Goal: Check status: Check status

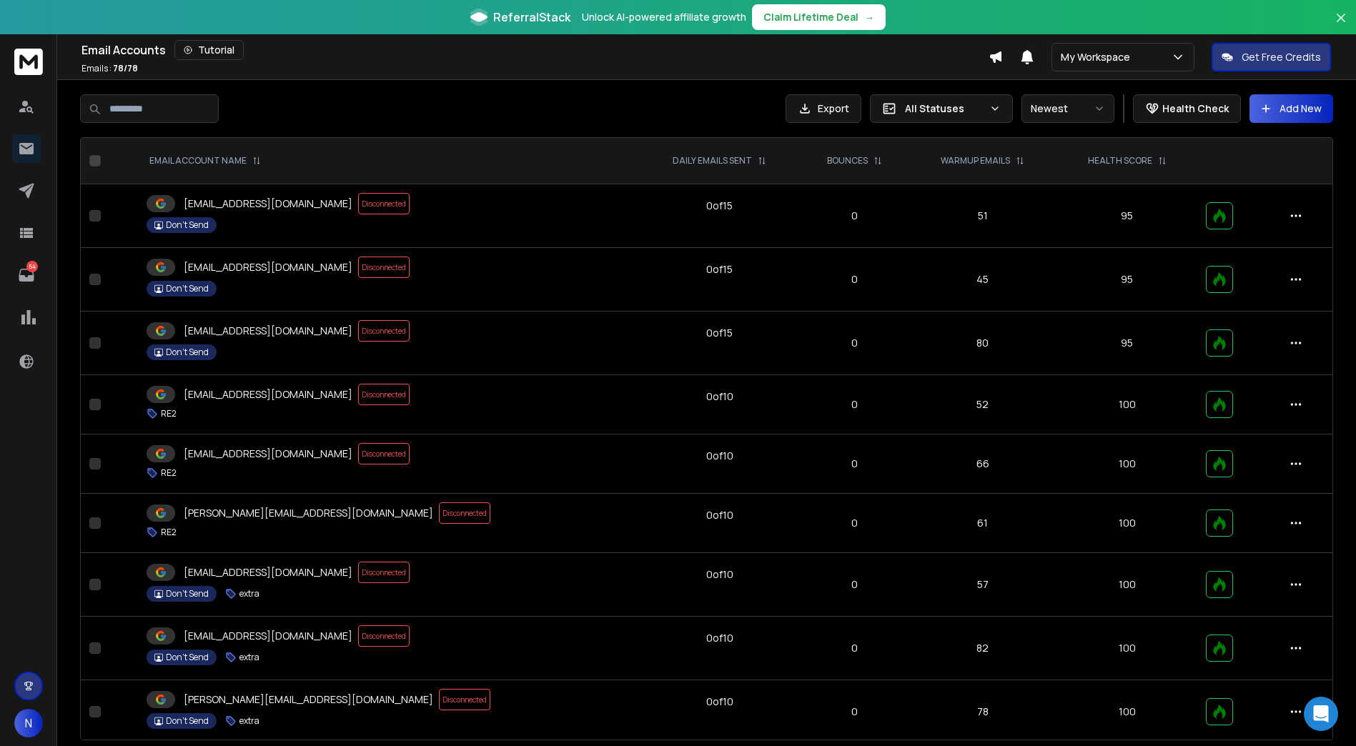
click at [235, 211] on div "[EMAIL_ADDRESS][DOMAIN_NAME]" at bounding box center [250, 203] width 206 height 17
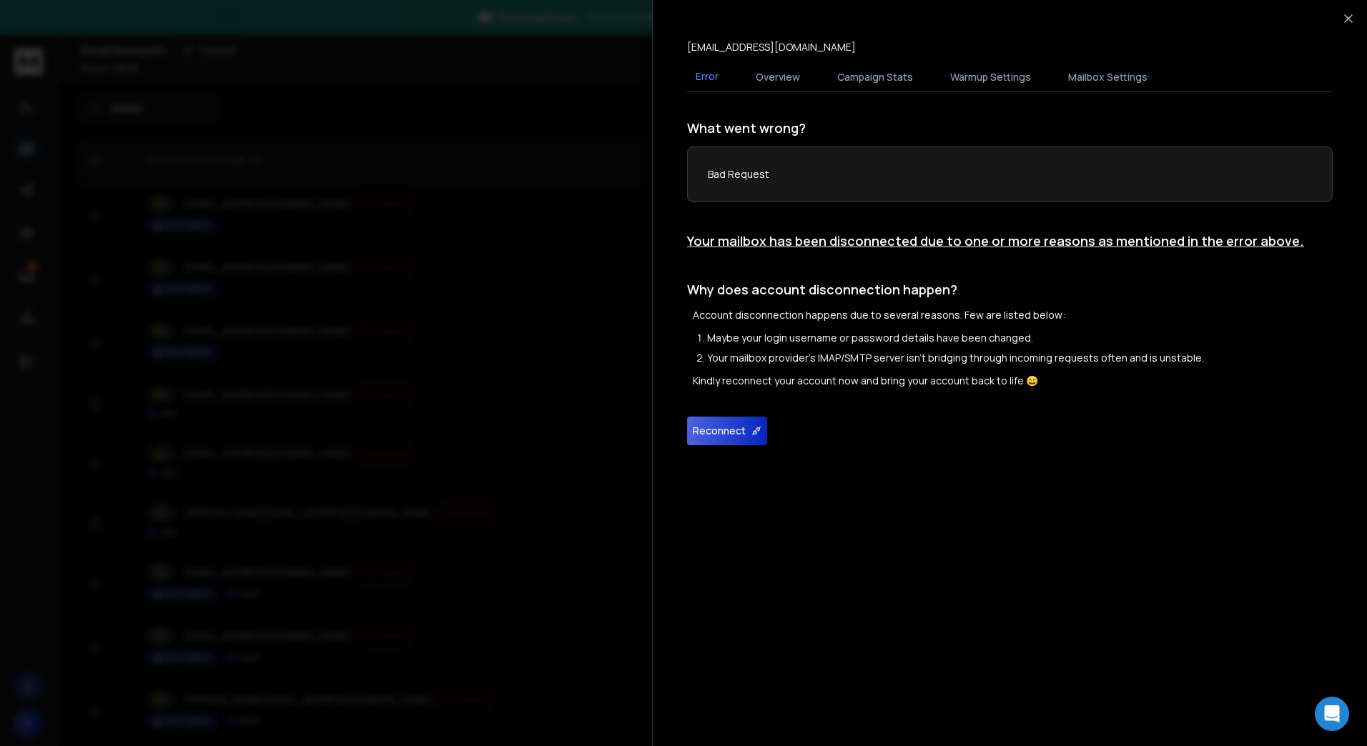
click at [769, 74] on button "Overview" at bounding box center [777, 76] width 61 height 31
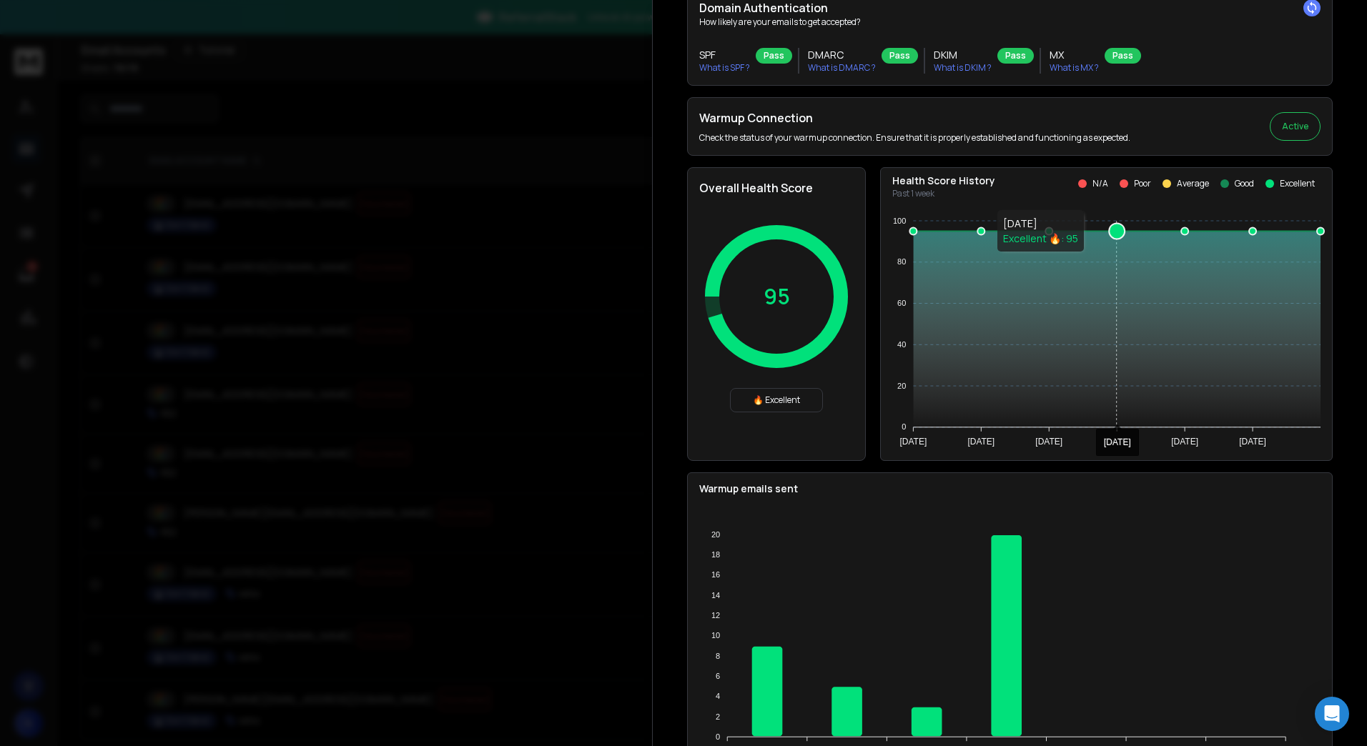
scroll to position [358, 0]
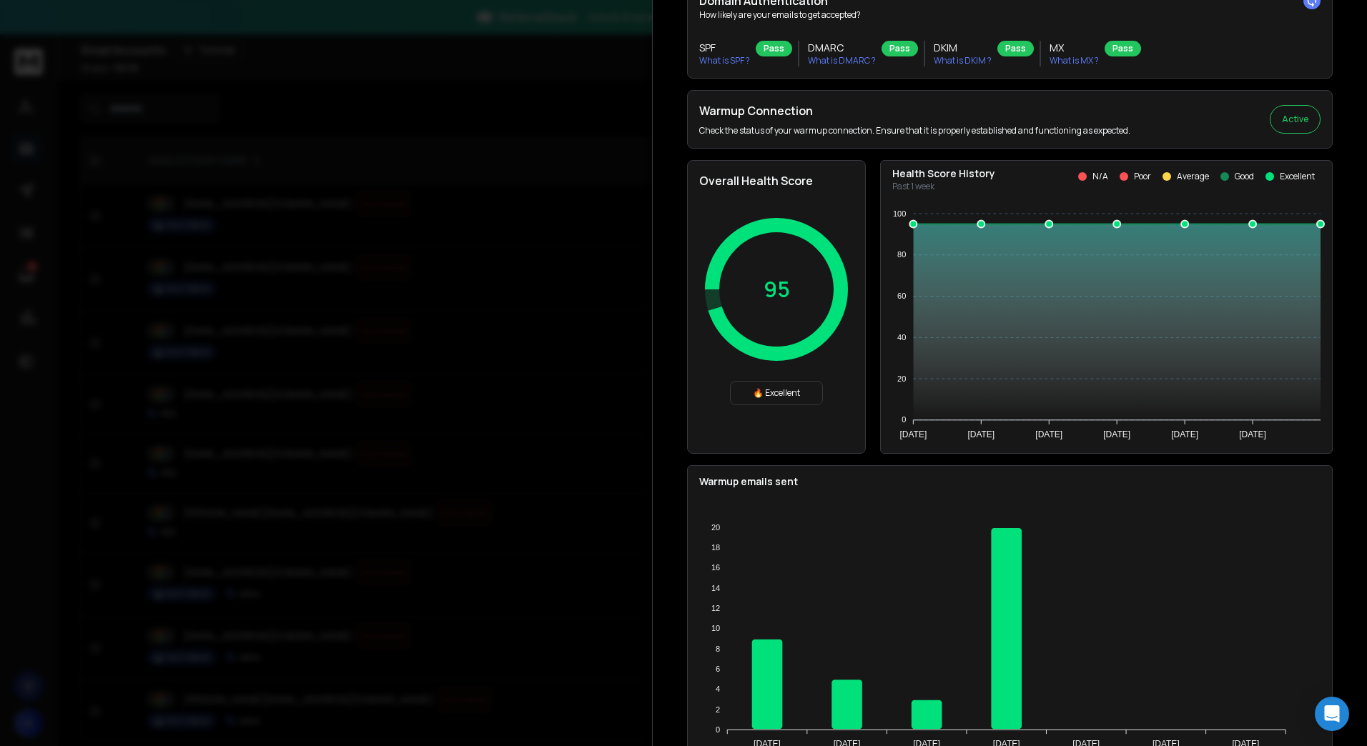
click at [887, 137] on div "Warmup Connection Check the status of your warmup connection. Ensure that it is…" at bounding box center [1010, 119] width 646 height 59
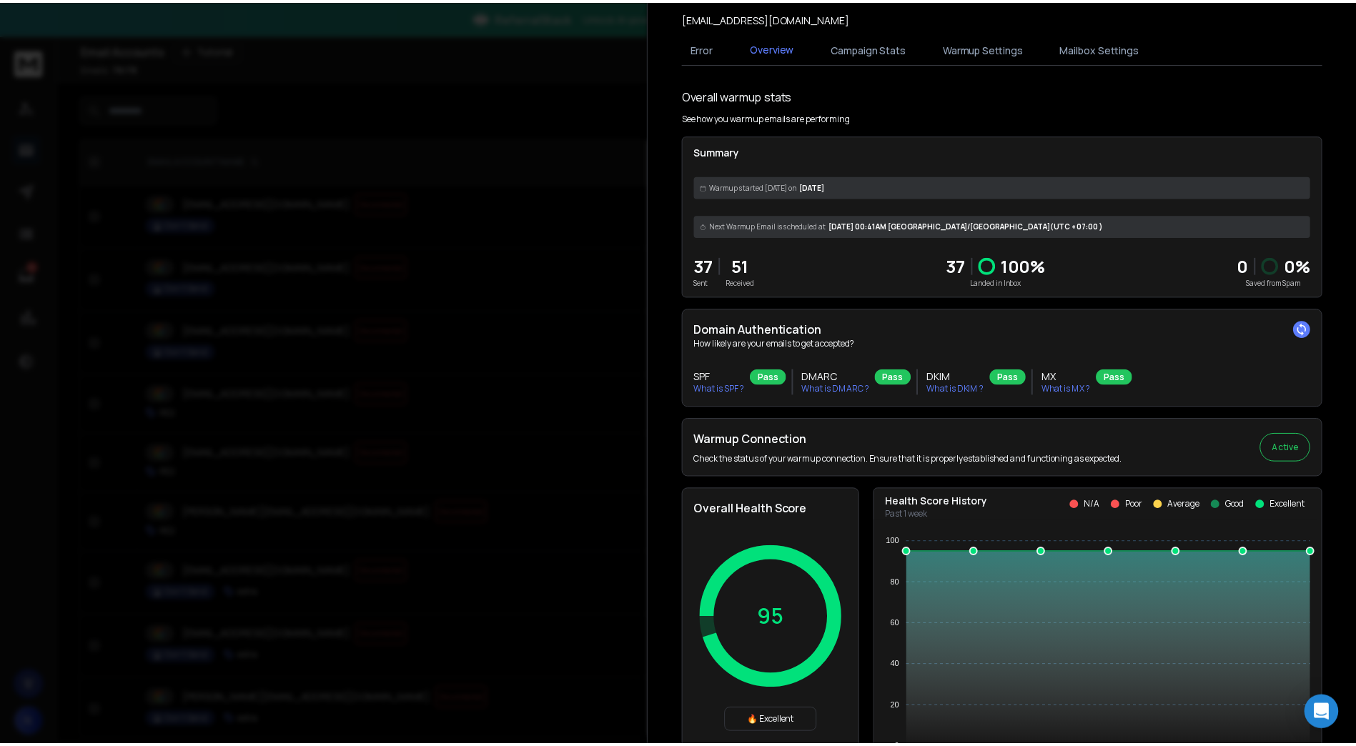
scroll to position [0, 0]
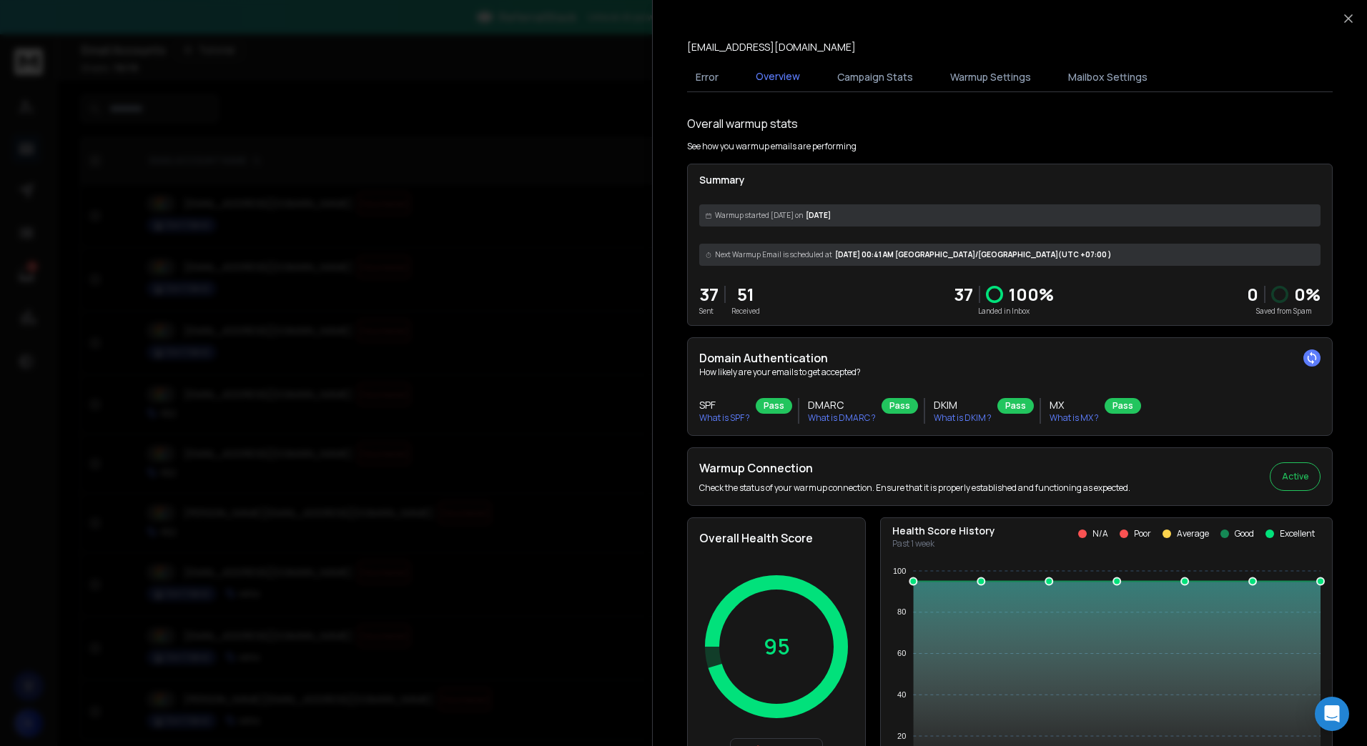
click at [864, 74] on button "Campaign Stats" at bounding box center [875, 76] width 93 height 31
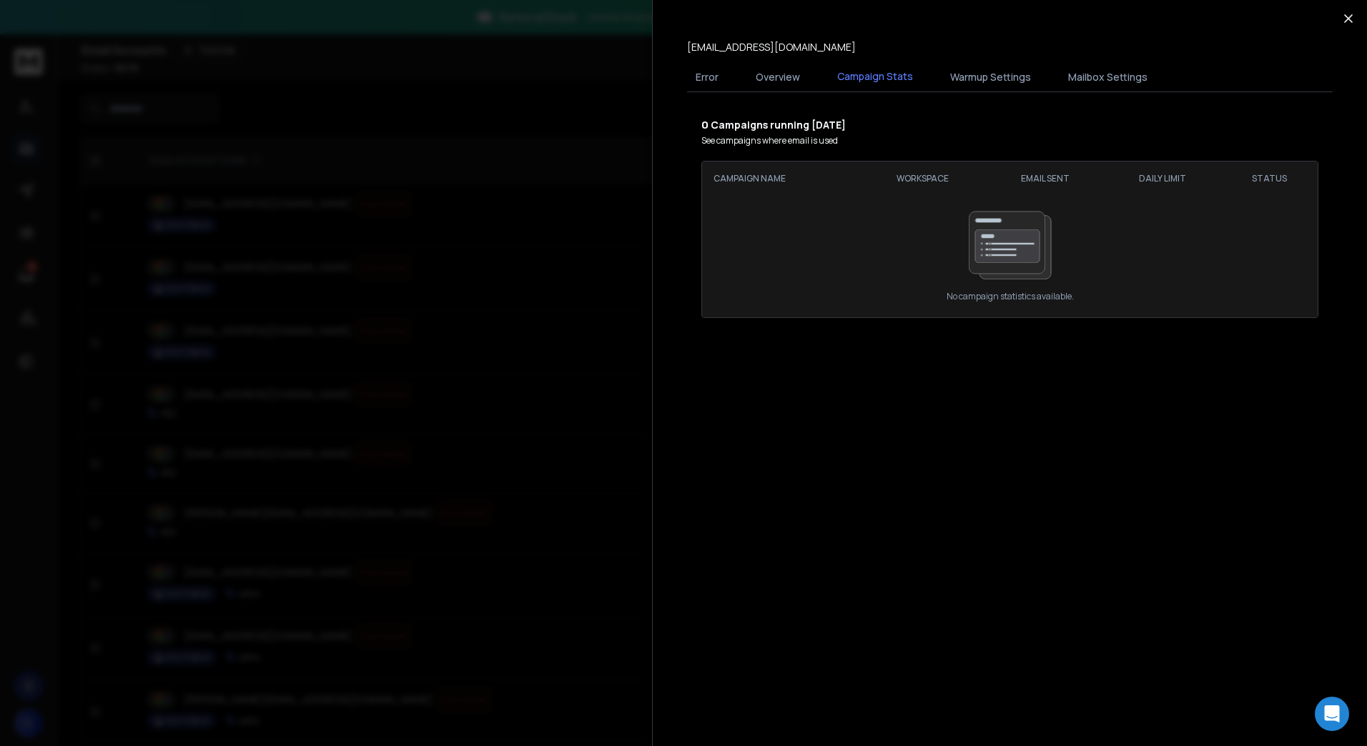
click at [1341, 19] on icon "button" at bounding box center [1348, 18] width 14 height 14
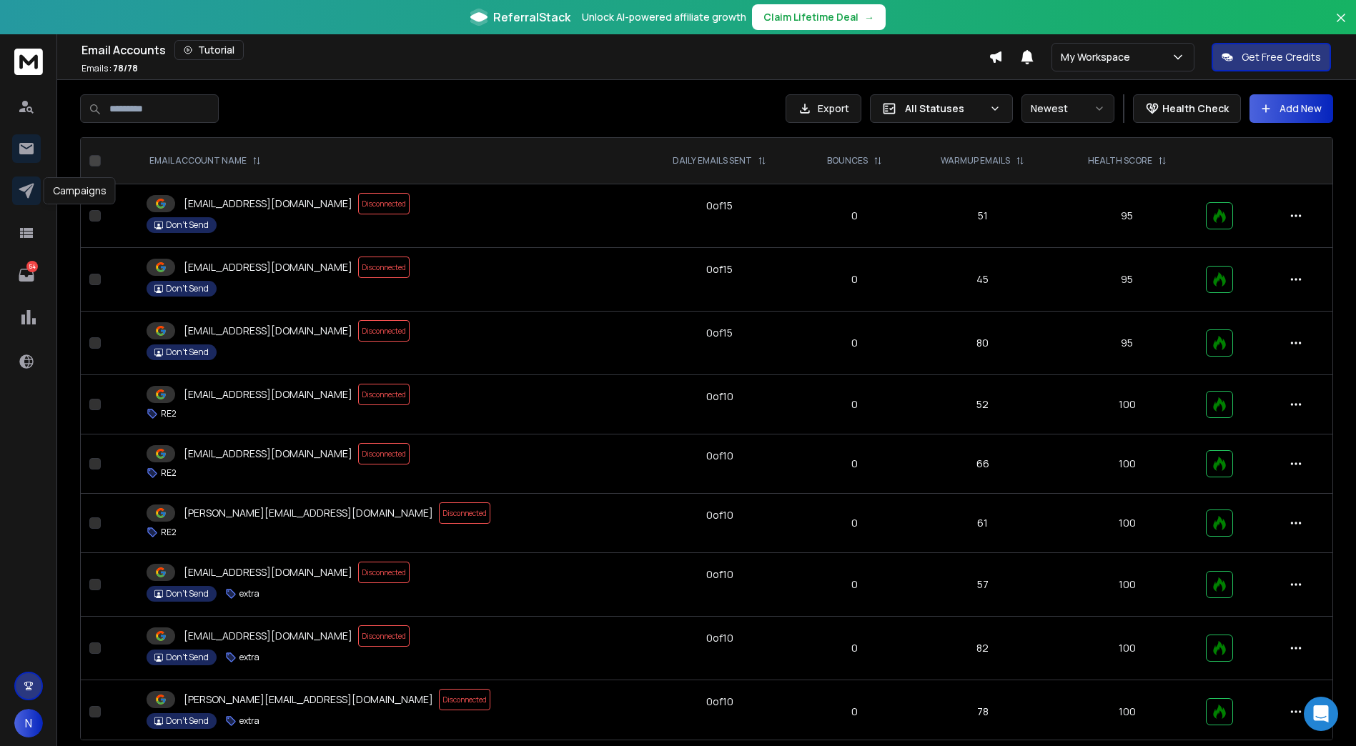
click at [26, 189] on icon at bounding box center [26, 191] width 15 height 15
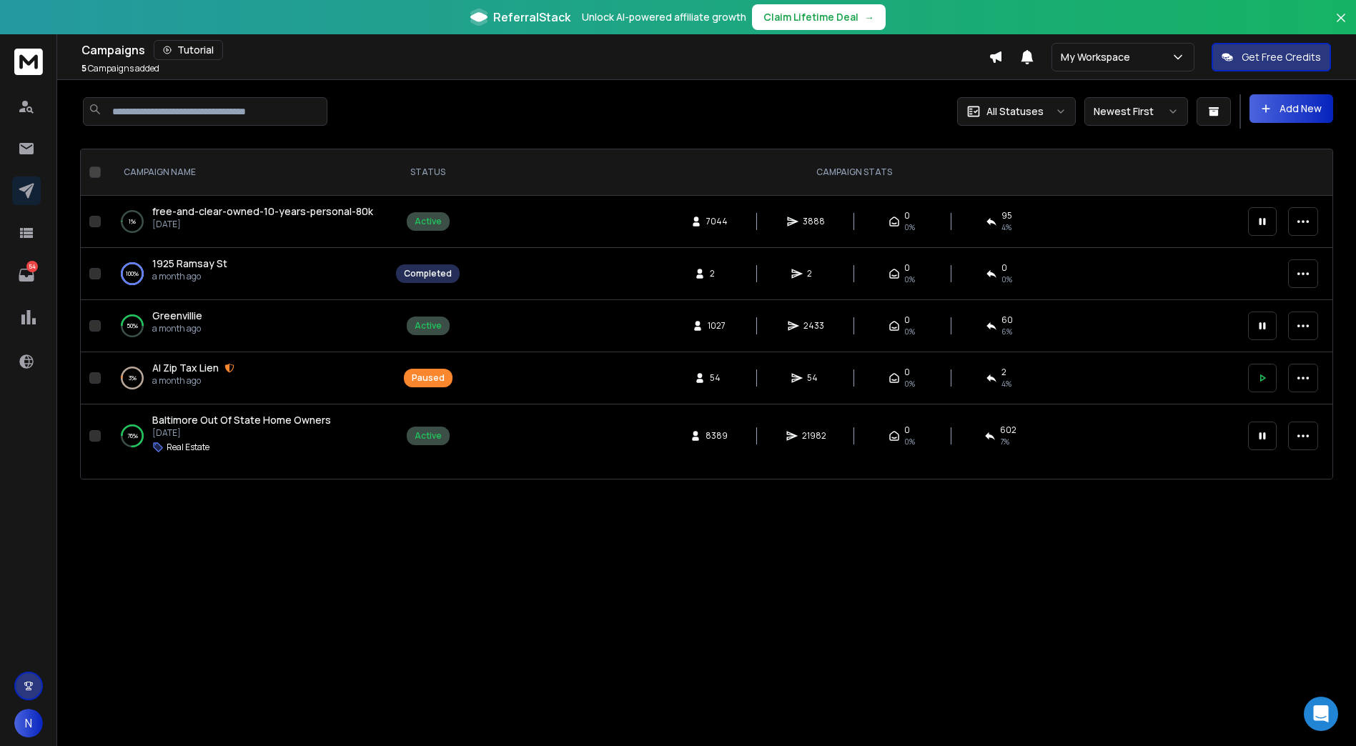
click at [272, 215] on span "free-and-clear-owned-10-years-personal-80k" at bounding box center [262, 211] width 221 height 14
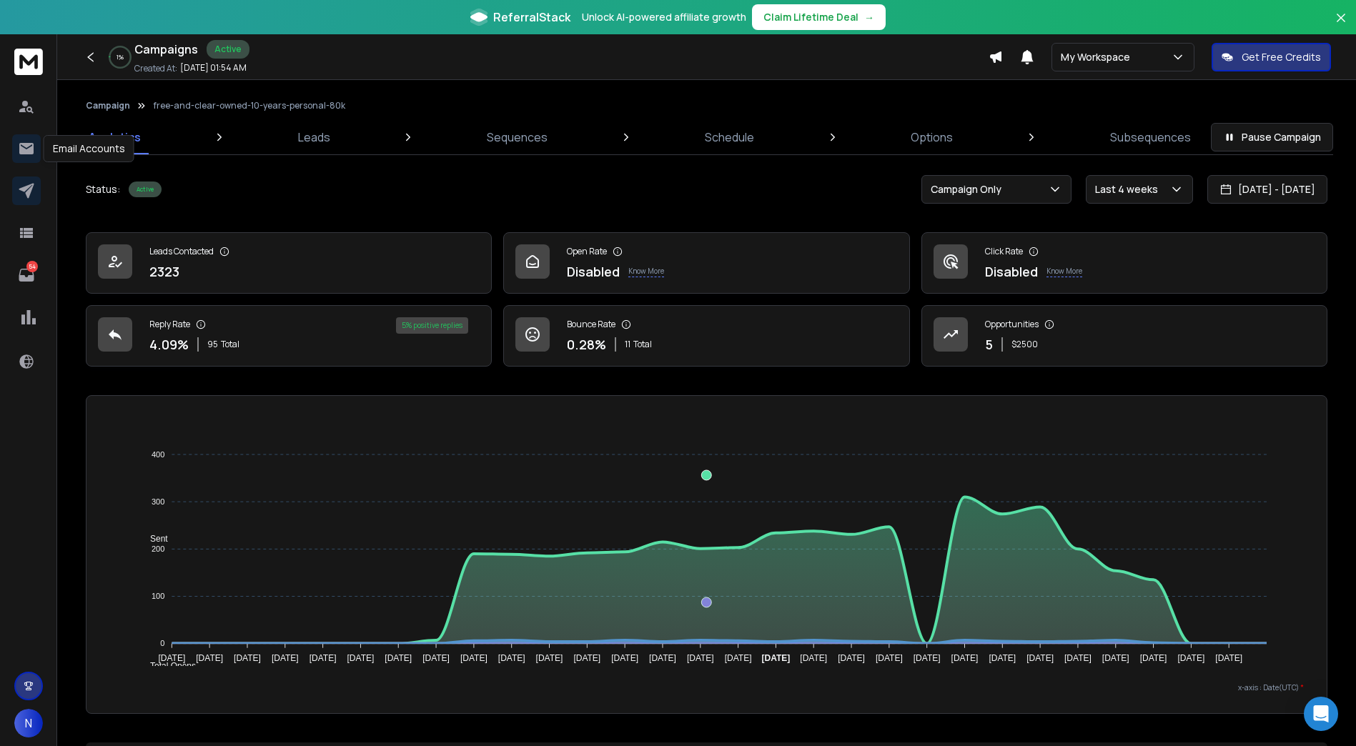
click at [28, 142] on icon at bounding box center [26, 148] width 17 height 17
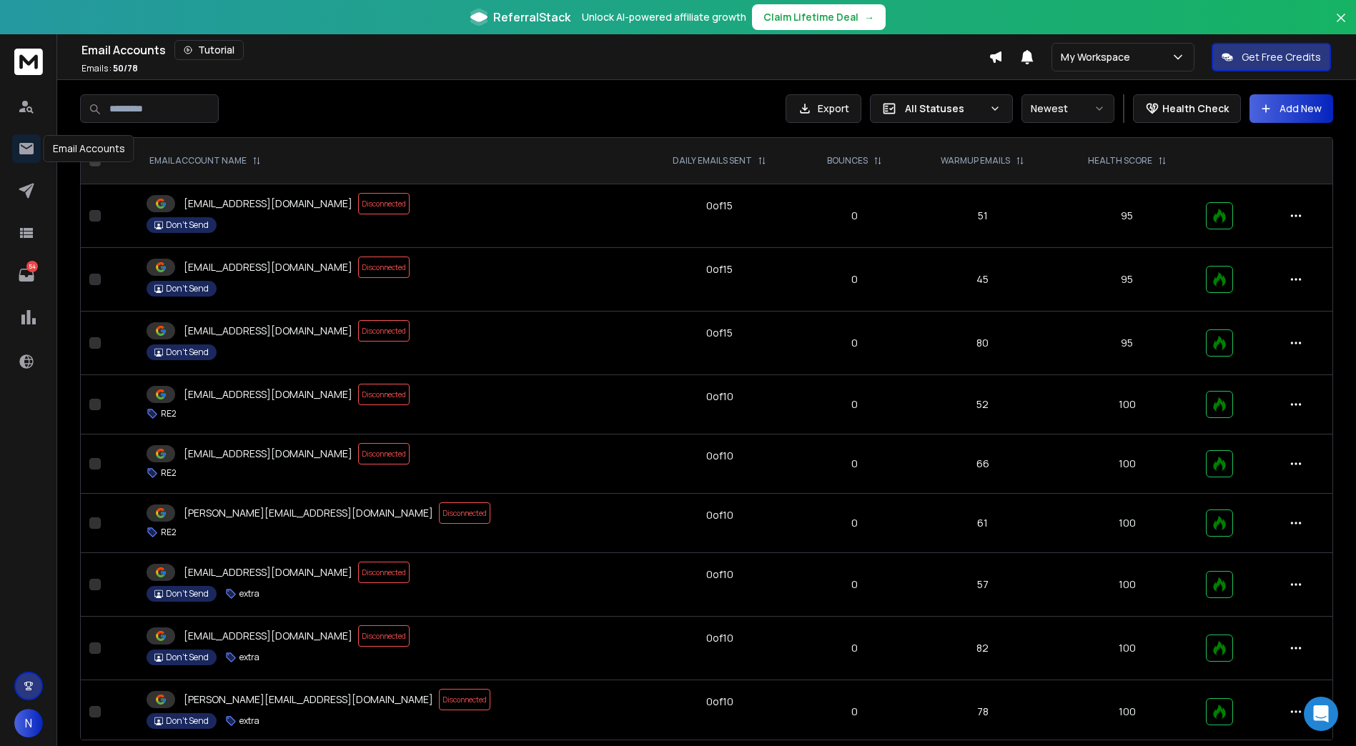
click at [29, 151] on icon at bounding box center [26, 148] width 14 height 11
click at [23, 192] on icon at bounding box center [26, 190] width 17 height 17
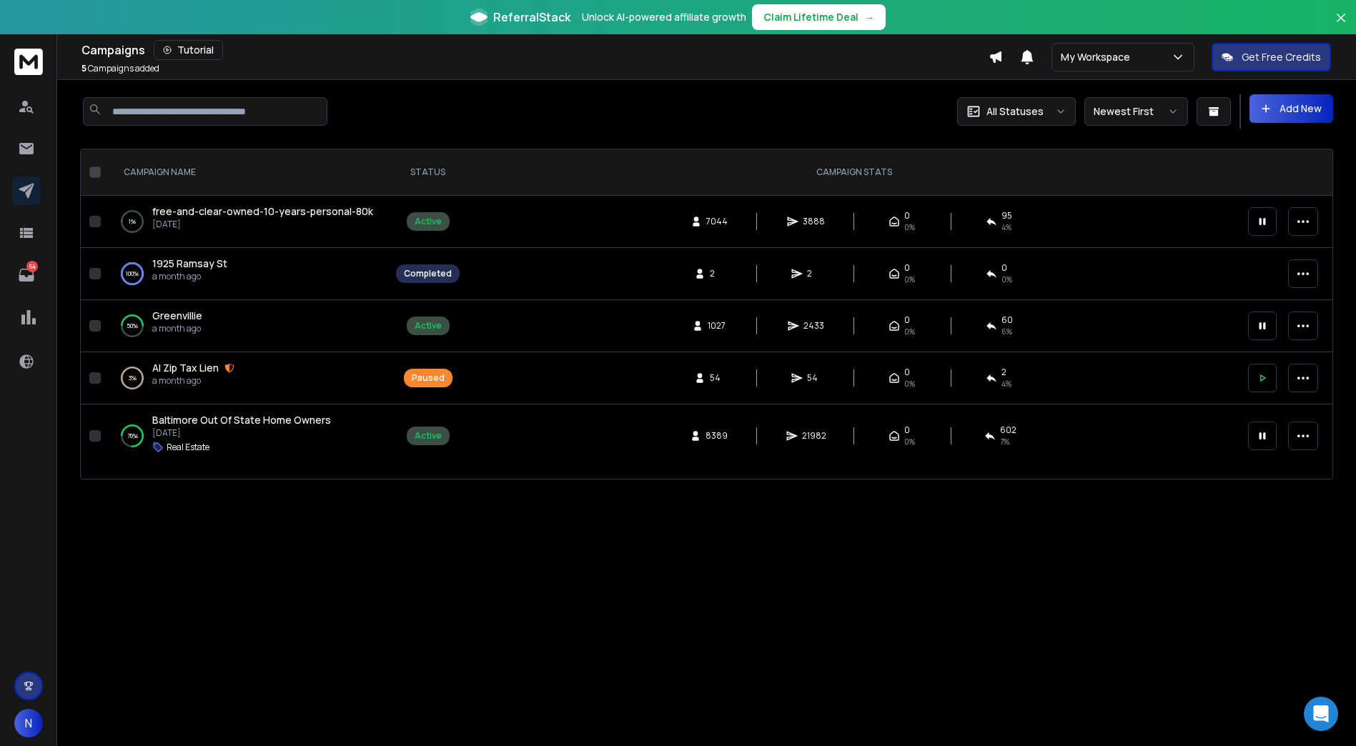
click at [255, 209] on span "free-and-clear-owned-10-years-personal-80k" at bounding box center [262, 211] width 221 height 14
